Goal: Task Accomplishment & Management: Manage account settings

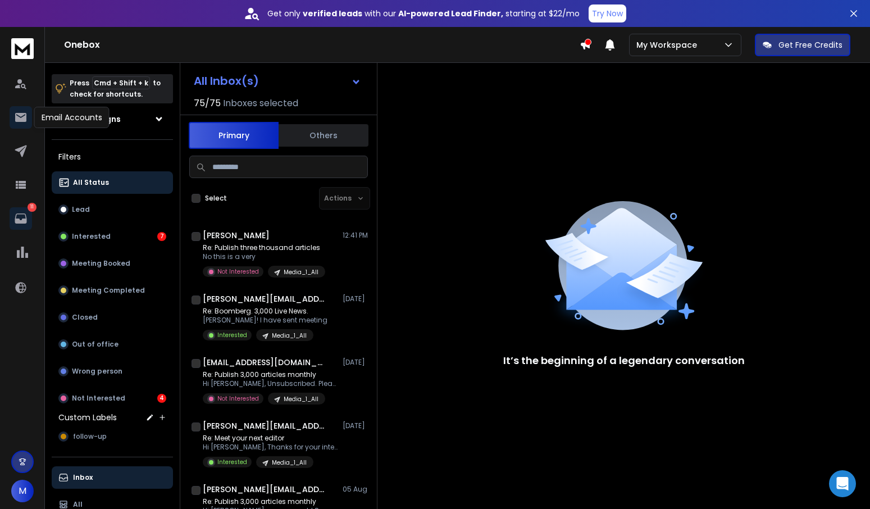
click at [17, 121] on icon at bounding box center [20, 117] width 13 height 13
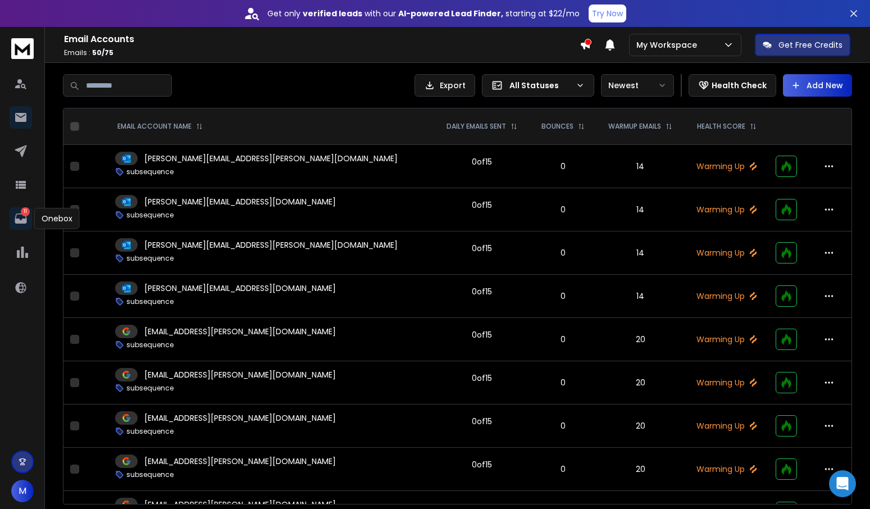
click at [25, 207] on p "11" at bounding box center [25, 211] width 9 height 9
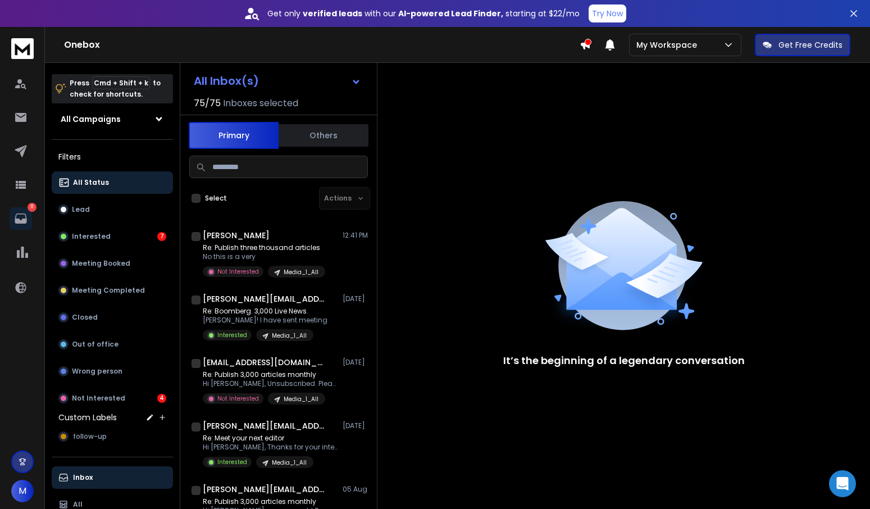
click at [92, 235] on p "Interested" at bounding box center [91, 236] width 39 height 9
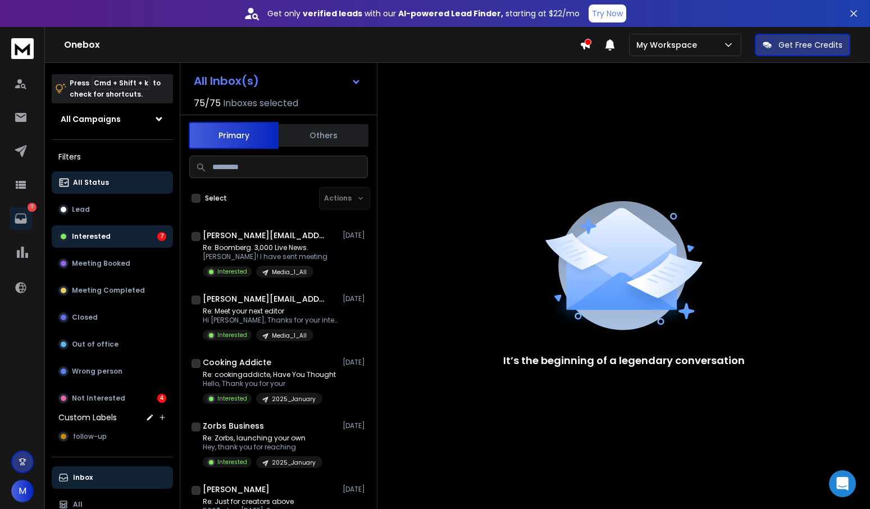
click at [100, 179] on p "All Status" at bounding box center [91, 182] width 36 height 9
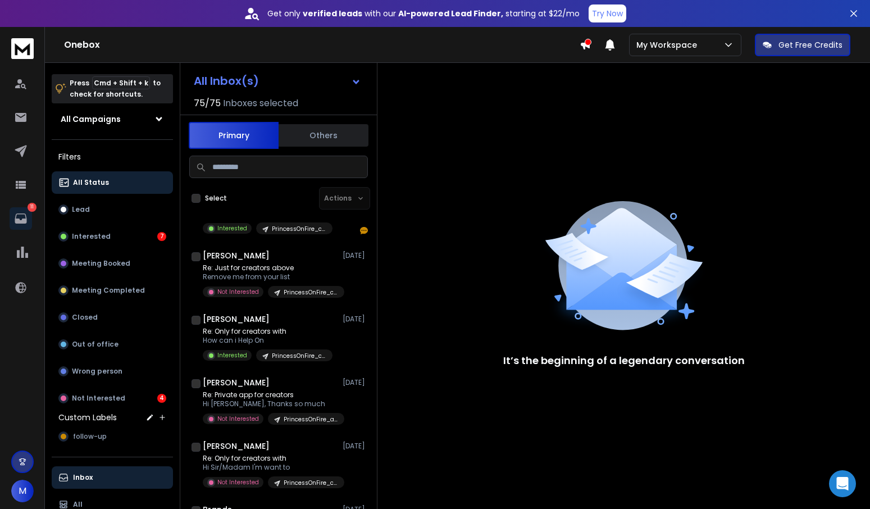
scroll to position [745, 0]
